Goal: Task Accomplishment & Management: Manage account settings

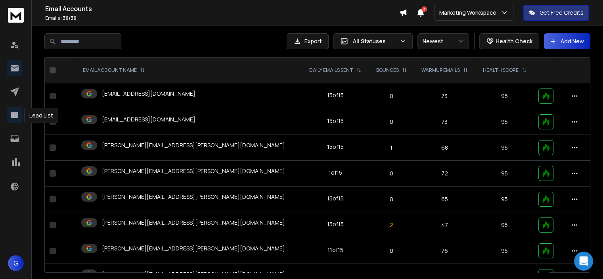
click at [10, 118] on icon at bounding box center [15, 115] width 10 height 10
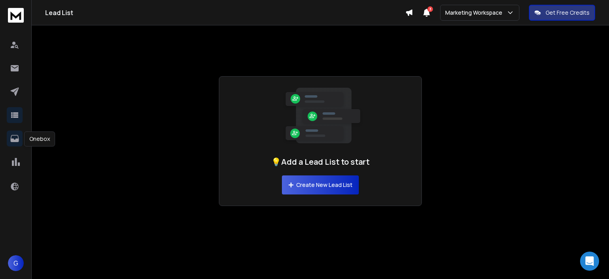
click at [14, 136] on icon at bounding box center [15, 139] width 10 height 10
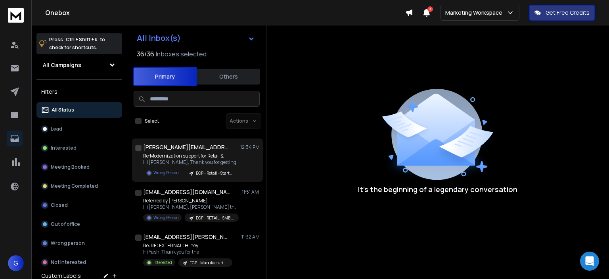
click at [169, 153] on p "Re:Modernization support for Retail &" at bounding box center [190, 156] width 95 height 6
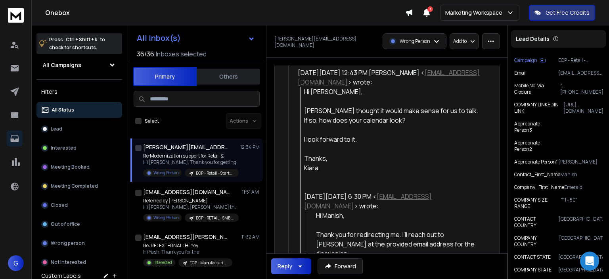
click at [205, 155] on p "Re:Modernization support for Retail &" at bounding box center [190, 156] width 95 height 6
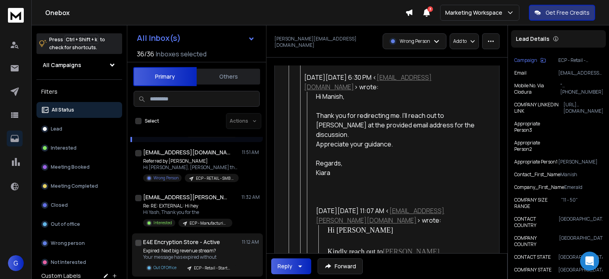
scroll to position [79, 0]
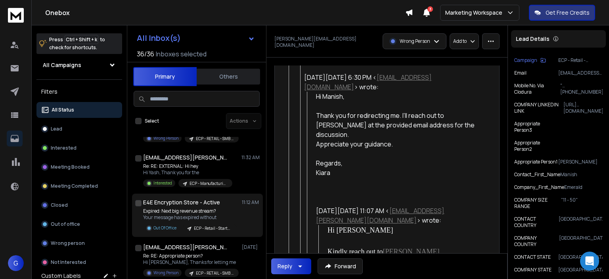
click at [194, 209] on p "Expired: Next big revenue stream?" at bounding box center [190, 211] width 94 height 6
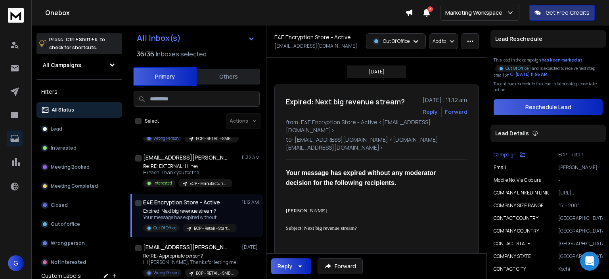
scroll to position [0, 0]
click at [188, 211] on p "Expired: Next big revenue stream?" at bounding box center [190, 211] width 94 height 6
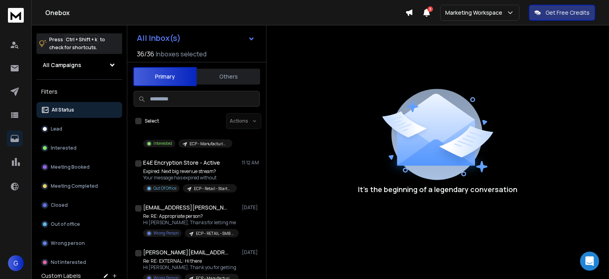
scroll to position [159, 0]
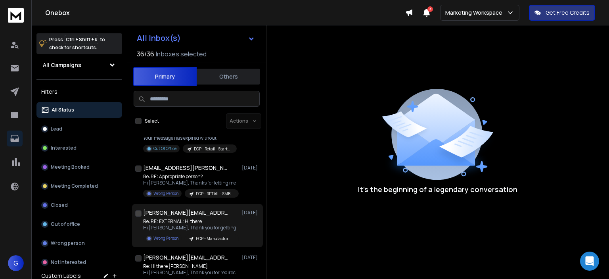
click at [174, 213] on h1 "[PERSON_NAME][EMAIL_ADDRESS][PERSON_NAME][DOMAIN_NAME]" at bounding box center [186, 213] width 87 height 8
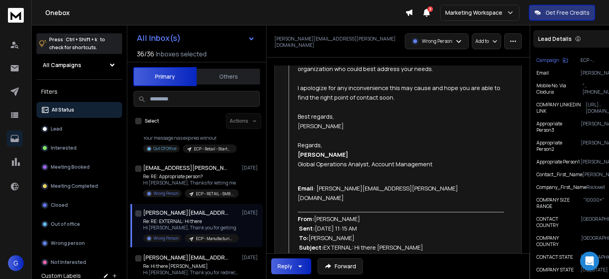
scroll to position [278, 0]
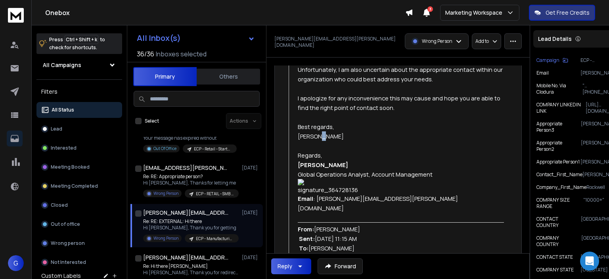
click at [319, 136] on span "[PERSON_NAME]" at bounding box center [321, 136] width 46 height 8
click at [323, 142] on div at bounding box center [401, 146] width 207 height 10
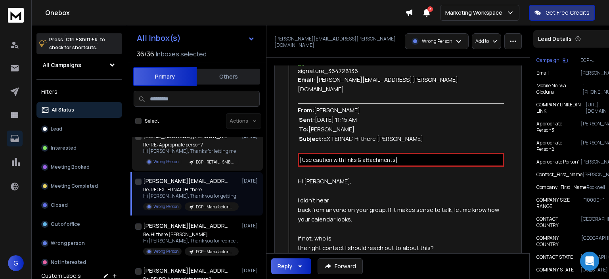
scroll to position [198, 0]
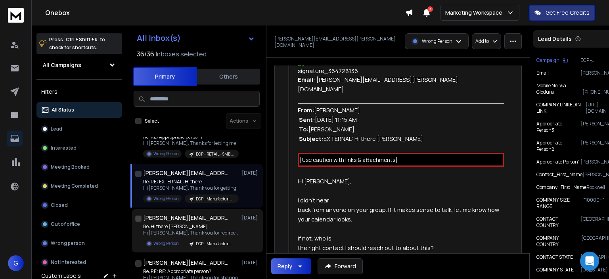
click at [160, 215] on h1 "[PERSON_NAME][EMAIL_ADDRESS][PERSON_NAME][DOMAIN_NAME]" at bounding box center [186, 218] width 87 height 8
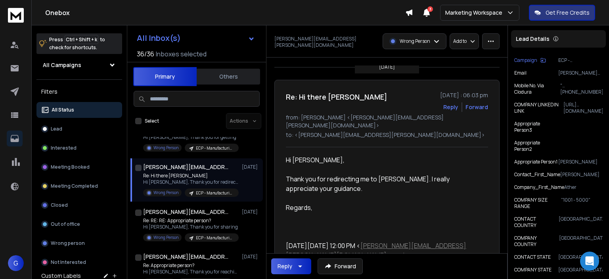
scroll to position [0, 0]
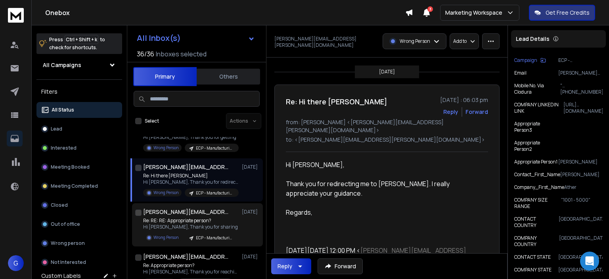
click at [194, 217] on div "[PERSON_NAME][EMAIL_ADDRESS][PERSON_NAME][DOMAIN_NAME] [DATE] Re: RE: RE: Appro…" at bounding box center [201, 225] width 117 height 34
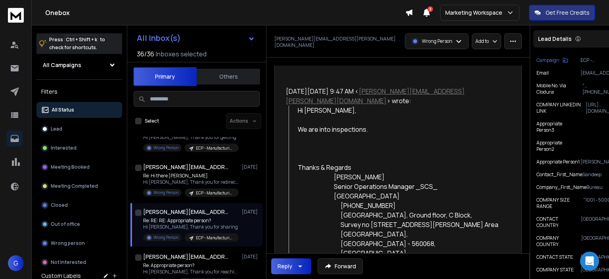
scroll to position [198, 0]
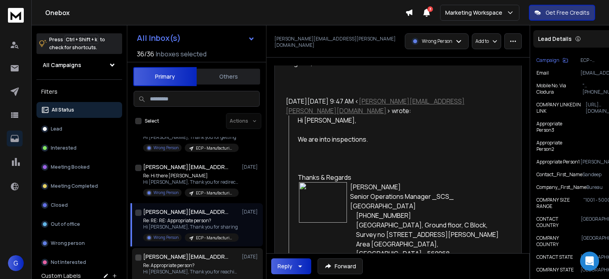
click at [169, 255] on h1 "[PERSON_NAME][EMAIL_ADDRESS][PERSON_NAME][DOMAIN_NAME]" at bounding box center [186, 257] width 87 height 8
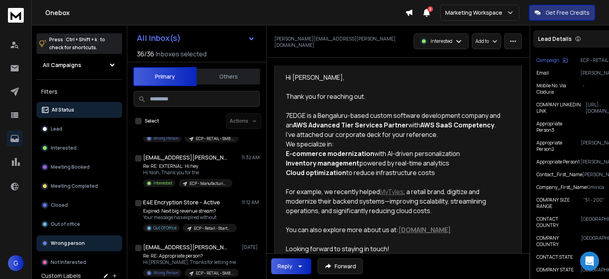
scroll to position [159, 0]
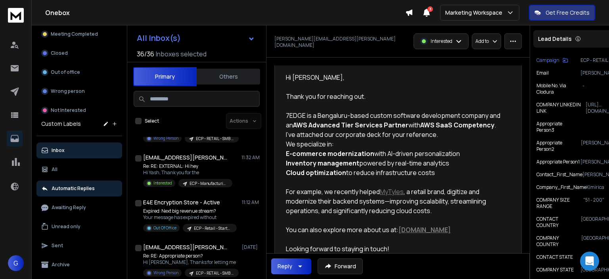
click at [77, 184] on div "Automatic Replies" at bounding box center [68, 189] width 54 height 10
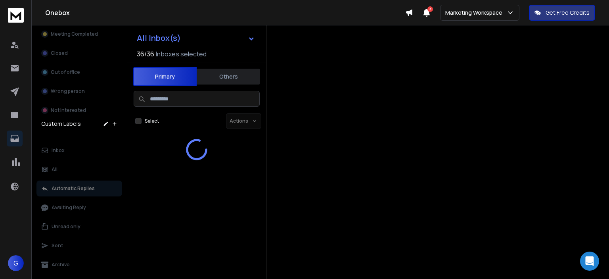
scroll to position [0, 0]
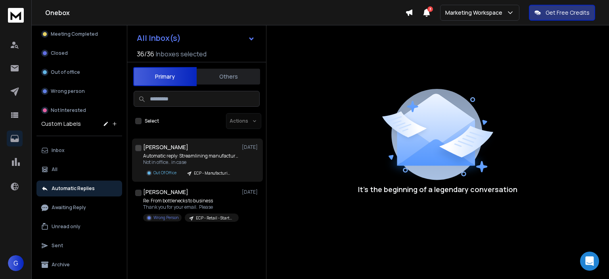
click at [188, 156] on p "Automatic reply: Streamlining manufacturing workflows" at bounding box center [190, 156] width 95 height 6
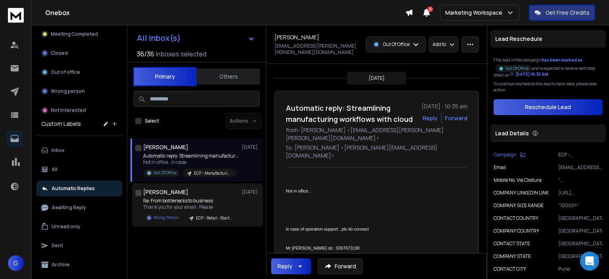
click at [182, 194] on div "[PERSON_NAME] [DATE]" at bounding box center [201, 192] width 117 height 8
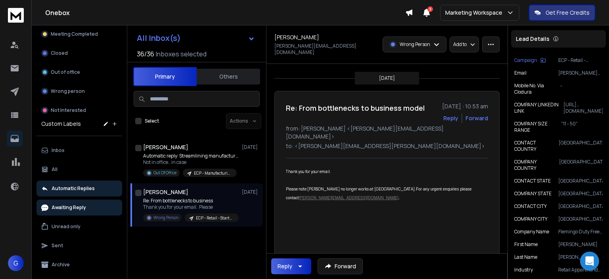
click at [62, 207] on button "Awaiting Reply" at bounding box center [79, 207] width 86 height 16
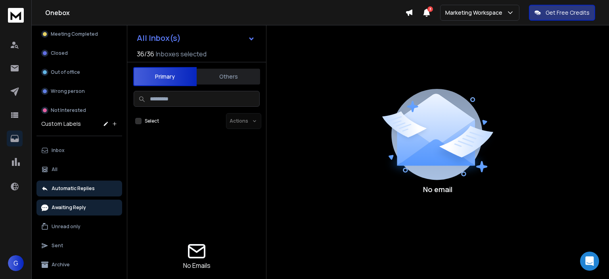
click at [61, 188] on button "Automatic Replies" at bounding box center [79, 188] width 86 height 16
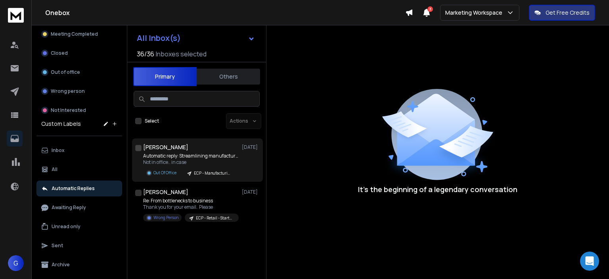
click at [187, 160] on p "Not in office.. in case" at bounding box center [190, 162] width 95 height 6
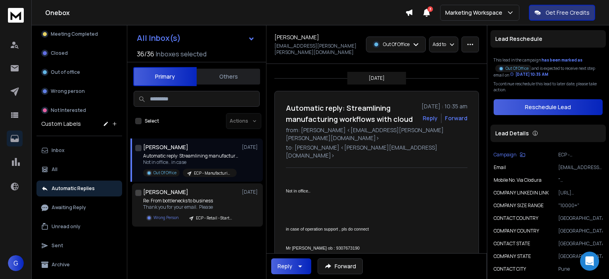
click at [180, 194] on div "[PERSON_NAME] [DATE]" at bounding box center [201, 192] width 117 height 8
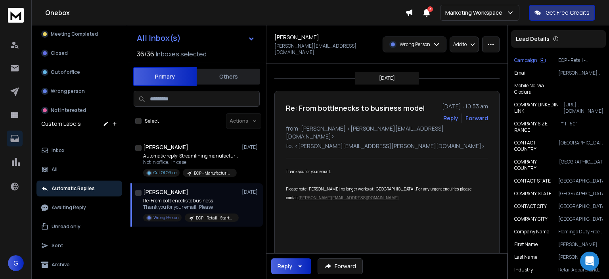
click at [355, 184] on p "Please note [PERSON_NAME] no longer works at [GEOGRAPHIC_DATA]. For any urgent …" at bounding box center [384, 192] width 196 height 17
click at [71, 242] on button "Sent" at bounding box center [79, 246] width 86 height 16
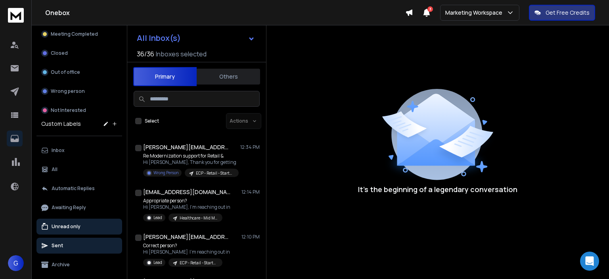
click at [75, 219] on button "Unread only" at bounding box center [79, 227] width 86 height 16
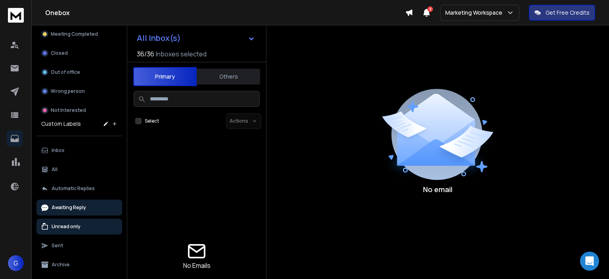
click at [76, 204] on p "Awaiting Reply" at bounding box center [69, 207] width 35 height 6
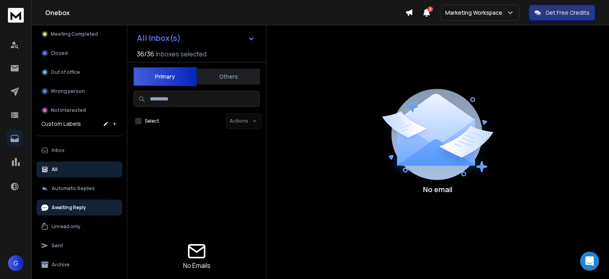
click at [59, 165] on button "All" at bounding box center [79, 169] width 86 height 16
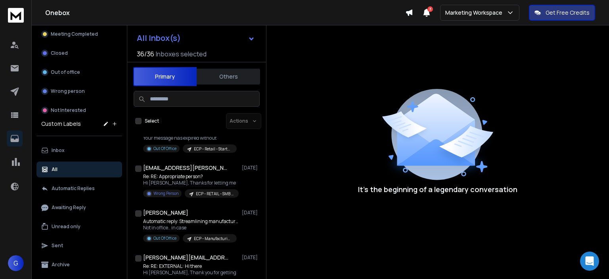
scroll to position [79, 0]
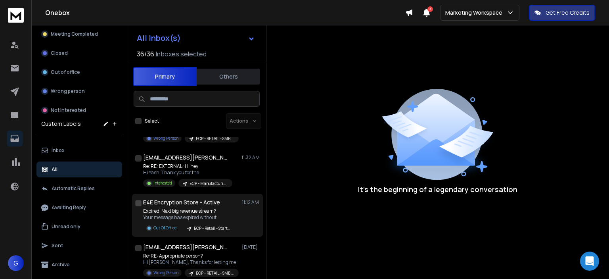
click at [187, 212] on p "Expired: Next big revenue stream?" at bounding box center [190, 211] width 94 height 6
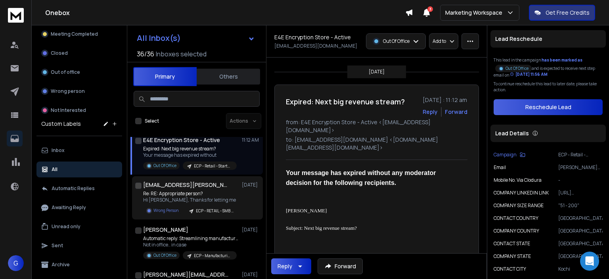
scroll to position [159, 0]
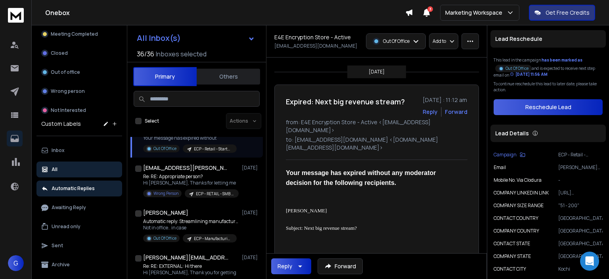
click at [102, 181] on button "Automatic Replies" at bounding box center [79, 188] width 86 height 16
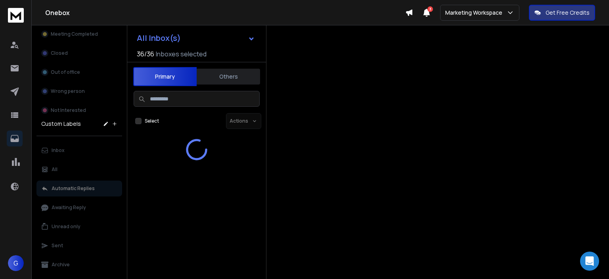
scroll to position [0, 0]
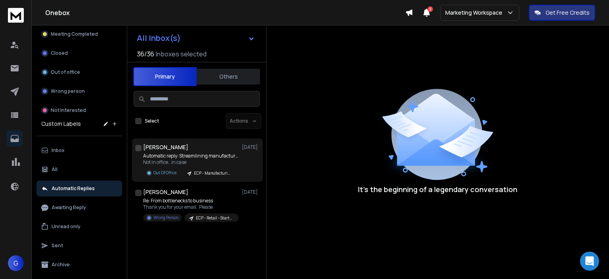
click at [195, 156] on p "Automatic reply: Streamlining manufacturing workflows" at bounding box center [190, 156] width 95 height 6
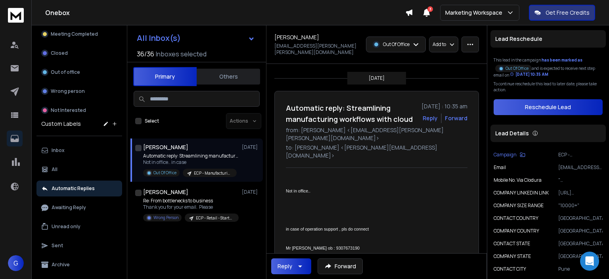
scroll to position [40, 0]
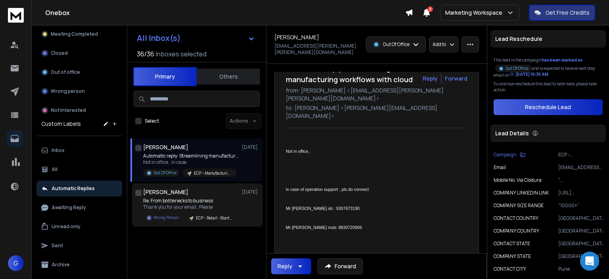
click at [205, 206] on p "Thank you for your email. Please" at bounding box center [190, 207] width 95 height 6
